Goal: Navigation & Orientation: Find specific page/section

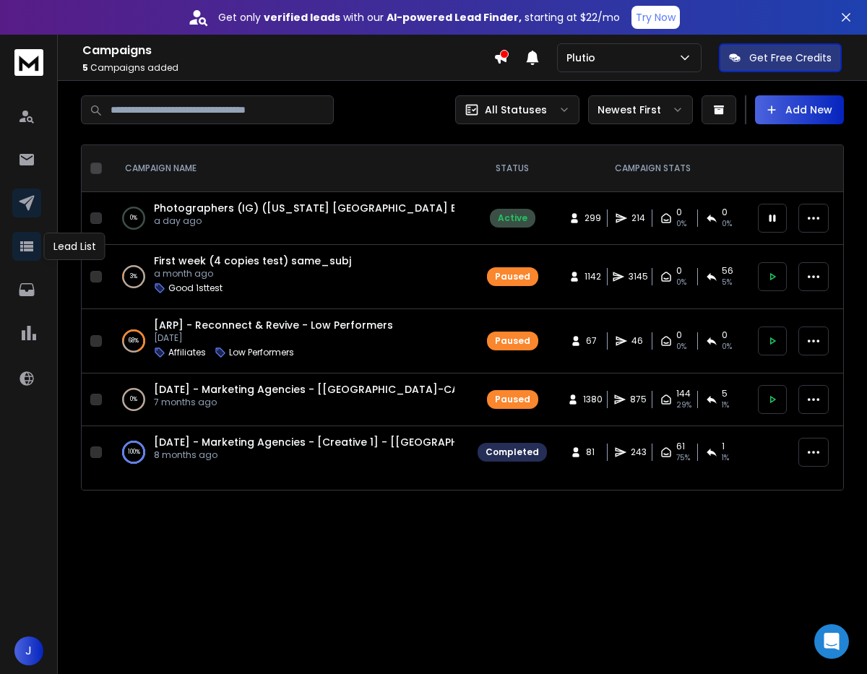
click at [20, 241] on icon at bounding box center [26, 246] width 17 height 17
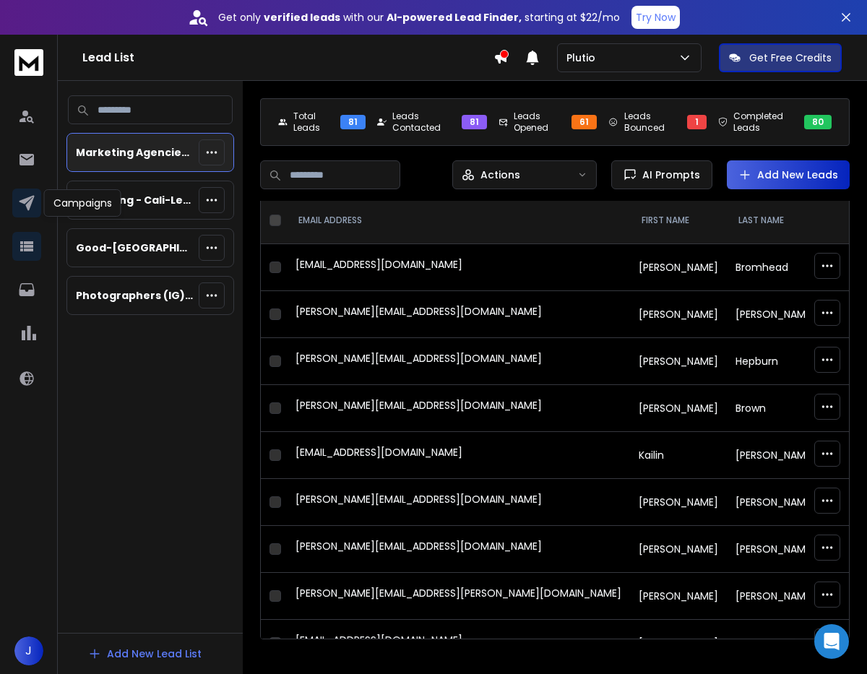
click at [28, 210] on icon at bounding box center [26, 202] width 17 height 17
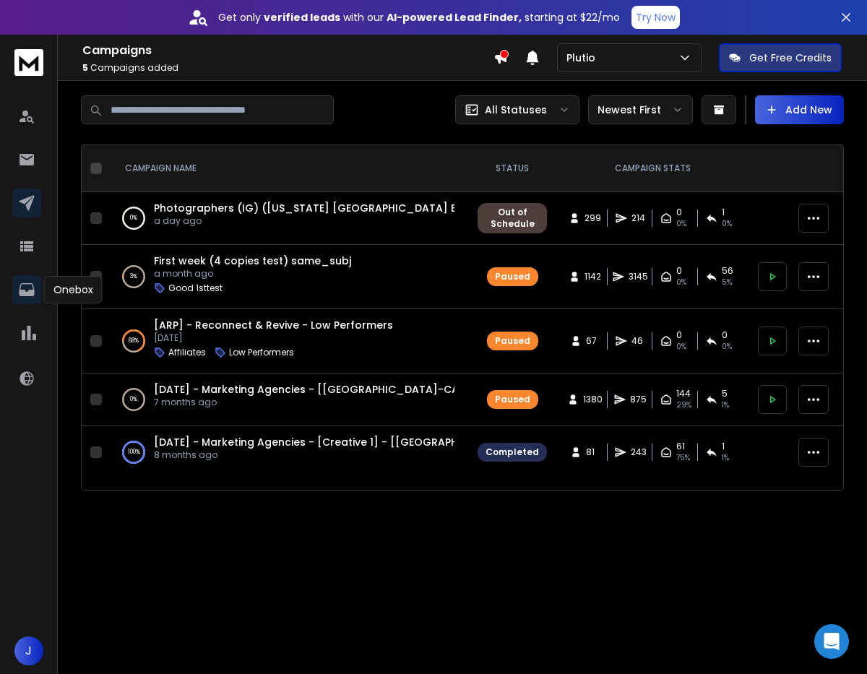
click at [39, 291] on body "Get only verified leads with our AI-powered Lead Finder, starting at $22/mo Try…" at bounding box center [433, 337] width 867 height 674
click at [27, 292] on icon at bounding box center [26, 289] width 15 height 13
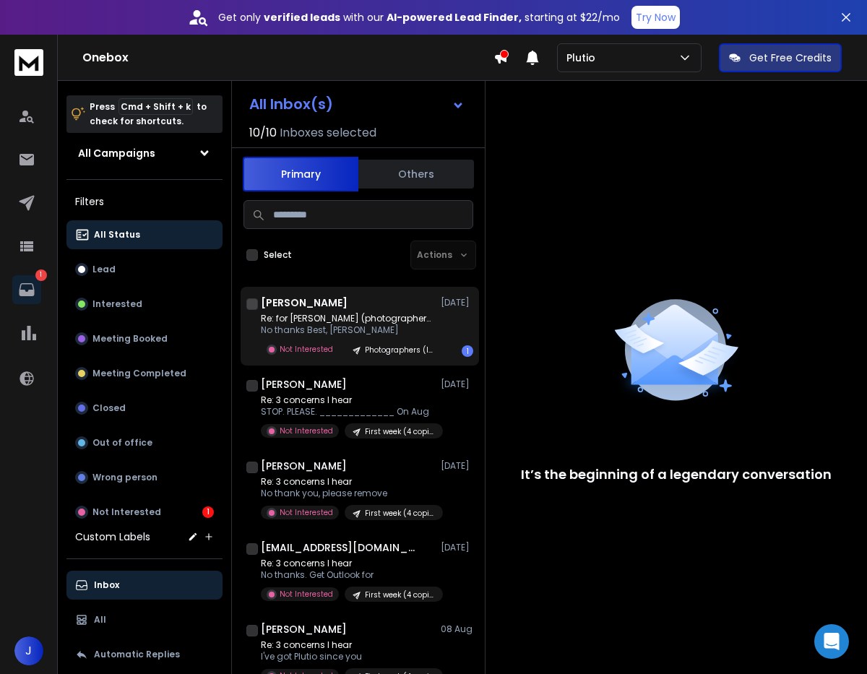
click at [348, 330] on p "No thanks Best, [PERSON_NAME]" at bounding box center [347, 331] width 173 height 12
